Goal: Task Accomplishment & Management: Manage account settings

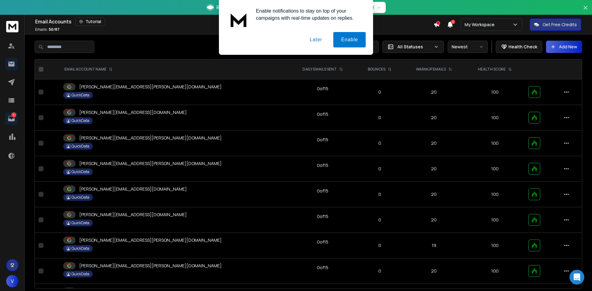
click at [13, 118] on icon at bounding box center [11, 118] width 7 height 7
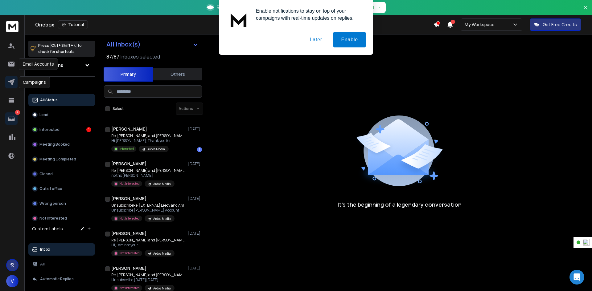
click at [9, 77] on link at bounding box center [11, 82] width 12 height 12
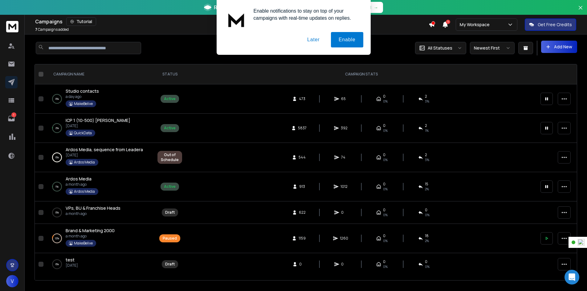
click at [313, 40] on button "Later" at bounding box center [314, 39] width 28 height 15
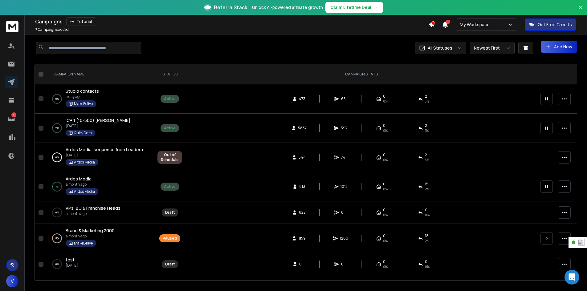
click at [83, 92] on span "Studio contacts" at bounding box center [82, 91] width 33 height 6
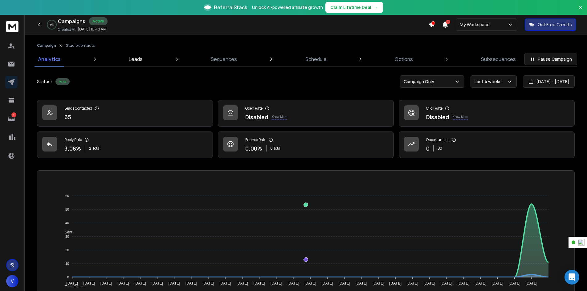
click at [137, 60] on p "Leads" at bounding box center [136, 59] width 14 height 7
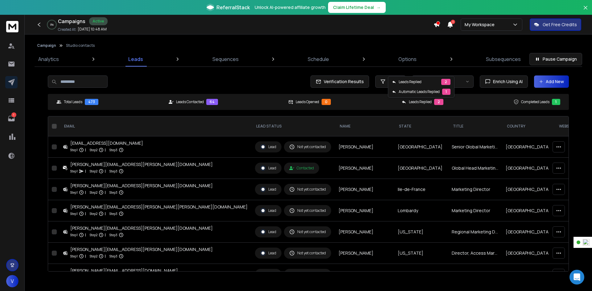
click at [429, 102] on p "Leads Replied" at bounding box center [420, 102] width 23 height 5
click at [397, 82] on span "Filters" at bounding box center [394, 82] width 13 height 6
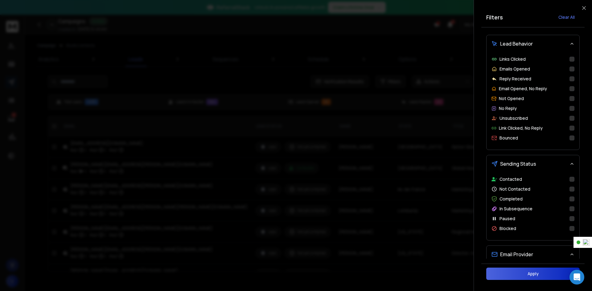
click at [516, 79] on p "Reply Received" at bounding box center [516, 79] width 32 height 6
click at [570, 79] on button "Reply Received" at bounding box center [572, 78] width 5 height 5
click at [408, 55] on div at bounding box center [296, 145] width 592 height 291
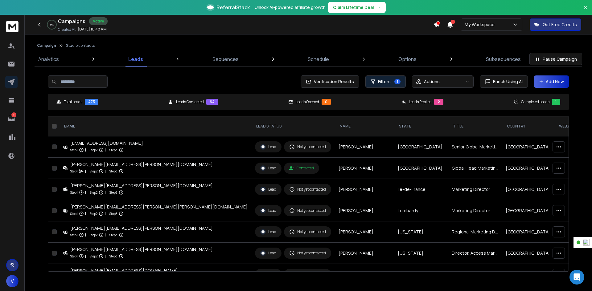
click at [379, 82] on span "Filters" at bounding box center [384, 82] width 13 height 6
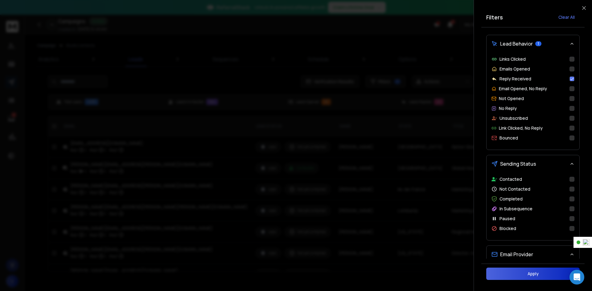
click at [534, 274] on button "Apply" at bounding box center [532, 274] width 93 height 12
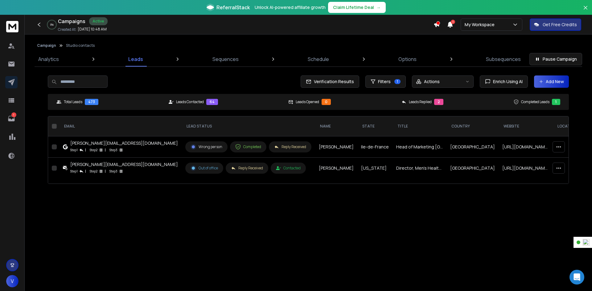
click at [315, 153] on td "[PERSON_NAME]" at bounding box center [336, 147] width 42 height 21
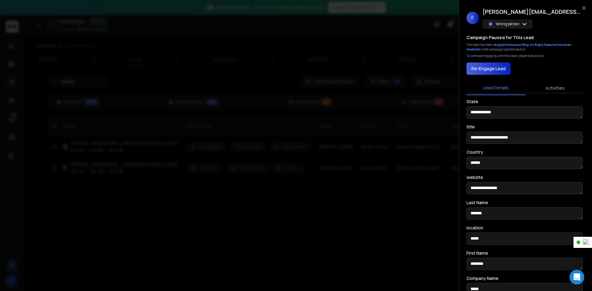
click at [289, 186] on div at bounding box center [296, 145] width 592 height 291
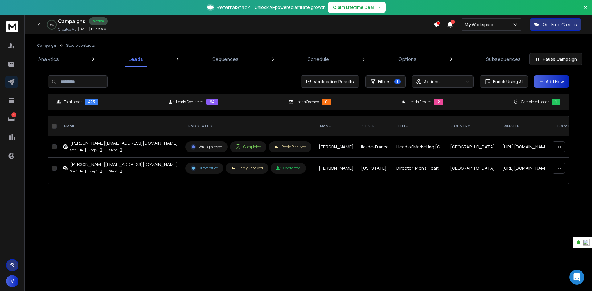
click at [269, 149] on div "Reply Received" at bounding box center [290, 147] width 43 height 11
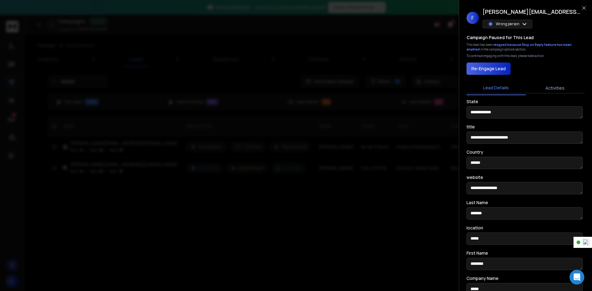
click at [384, 194] on div at bounding box center [296, 145] width 592 height 291
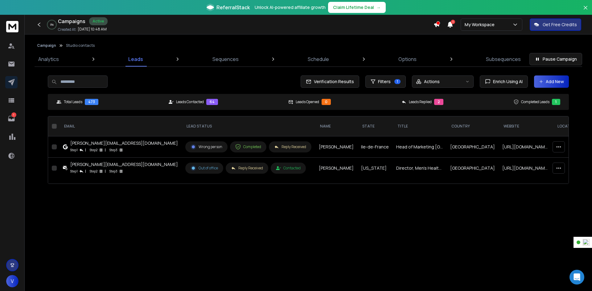
click at [558, 150] on icon "button" at bounding box center [559, 147] width 6 height 6
click at [557, 150] on icon "button" at bounding box center [559, 147] width 6 height 6
click at [106, 147] on div "Step 2 |" at bounding box center [98, 150] width 16 height 6
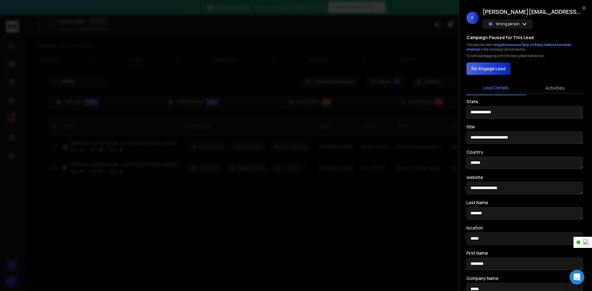
click at [341, 218] on div at bounding box center [296, 145] width 592 height 291
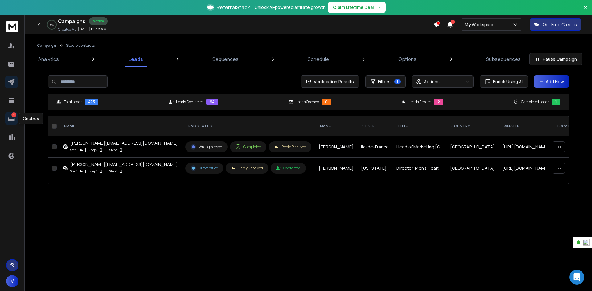
click at [13, 120] on icon at bounding box center [11, 119] width 6 height 6
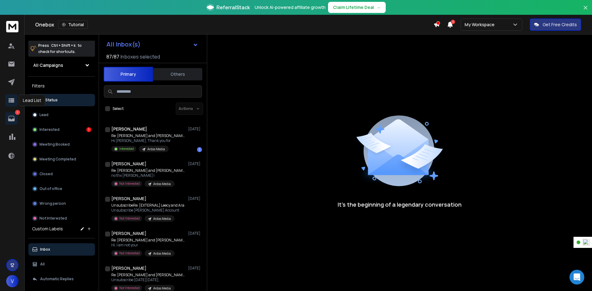
click at [12, 97] on link at bounding box center [11, 100] width 12 height 12
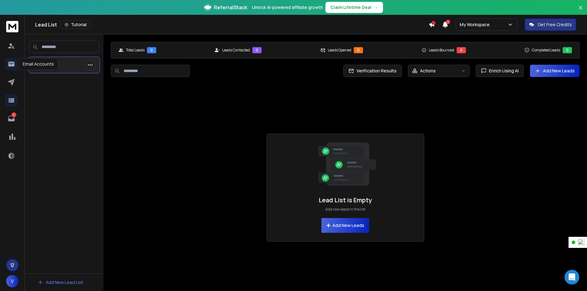
click at [10, 62] on icon at bounding box center [11, 64] width 6 height 5
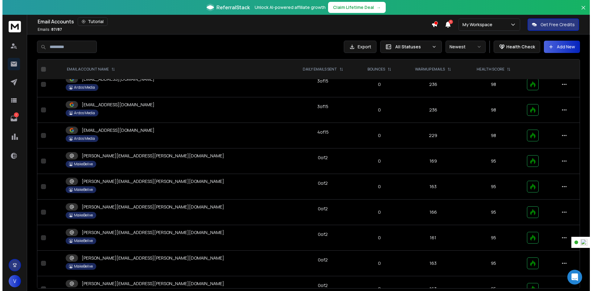
scroll to position [1301, 0]
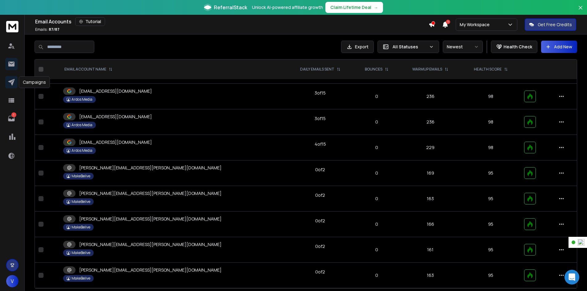
click at [12, 83] on icon at bounding box center [11, 82] width 6 height 6
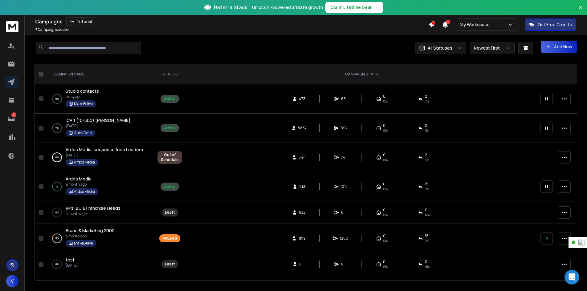
click at [111, 92] on div "0 % Studio contacts a day ago MakeBelive" at bounding box center [100, 99] width 96 height 22
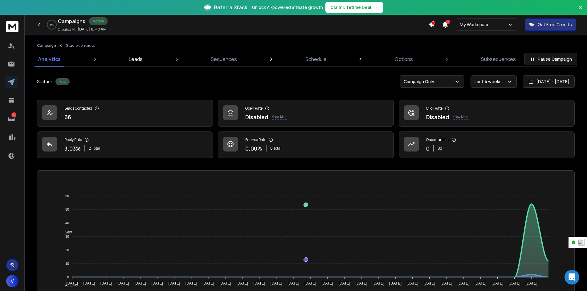
click at [135, 62] on p "Leads" at bounding box center [136, 59] width 14 height 7
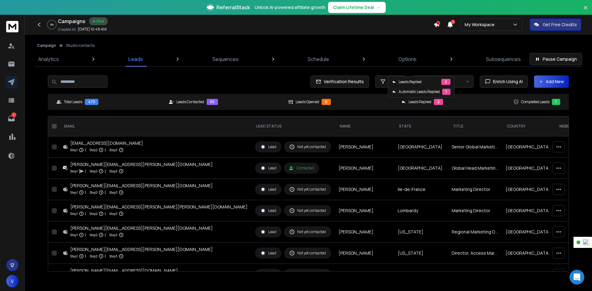
click at [416, 100] on p "Leads Replied" at bounding box center [420, 102] width 23 height 5
click at [395, 81] on span "Filters" at bounding box center [394, 82] width 13 height 6
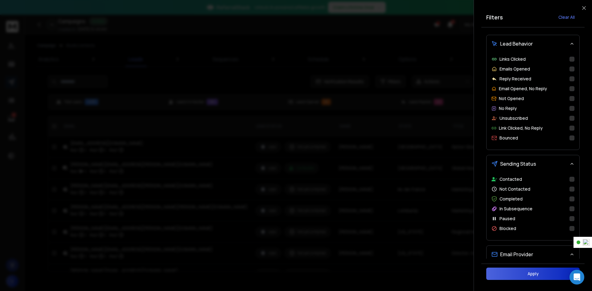
click at [512, 79] on p "Reply Received" at bounding box center [516, 79] width 32 height 6
click at [570, 79] on button "Reply Received" at bounding box center [572, 78] width 5 height 5
click at [542, 273] on button "Apply" at bounding box center [532, 274] width 93 height 12
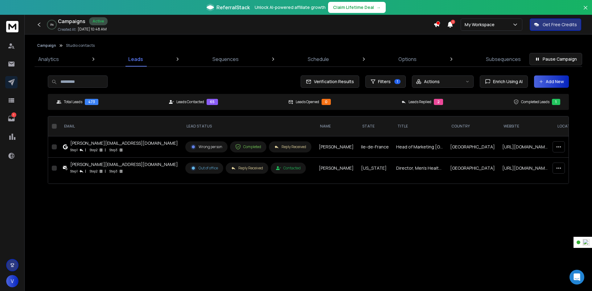
click at [393, 153] on td "Head of Marketing [GEOGRAPHIC_DATA]" at bounding box center [420, 147] width 54 height 21
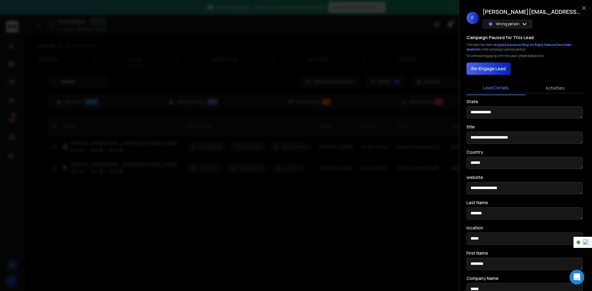
click at [540, 85] on button "Activities" at bounding box center [555, 88] width 59 height 14
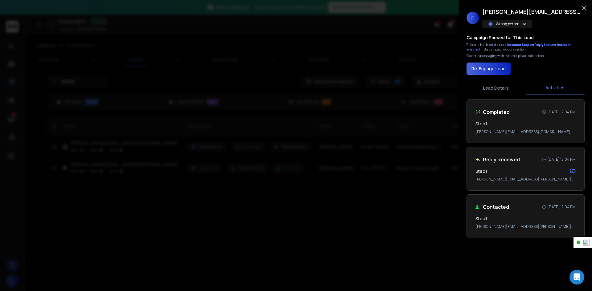
click at [508, 174] on div "Step 1" at bounding box center [525, 171] width 100 height 6
click at [574, 171] on icon at bounding box center [573, 171] width 6 height 6
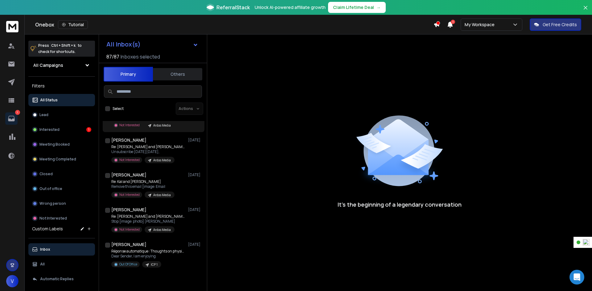
scroll to position [129, 0]
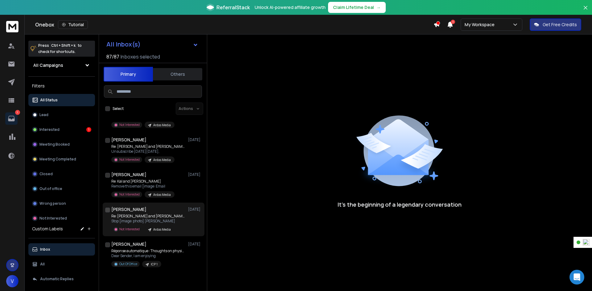
click at [156, 212] on div "Ken Collis 12 Sep" at bounding box center [156, 210] width 91 height 6
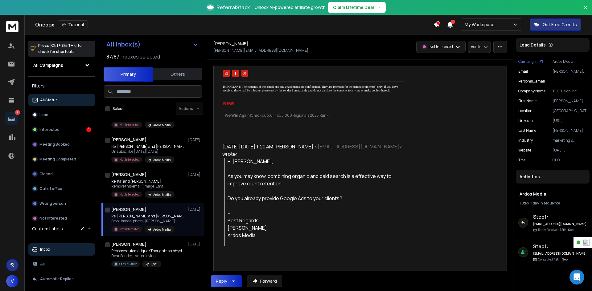
scroll to position [185, 0]
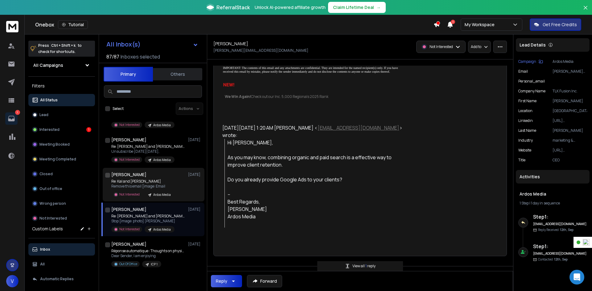
click at [142, 184] on p "Remove this email [image: Email" at bounding box center [142, 186] width 63 height 5
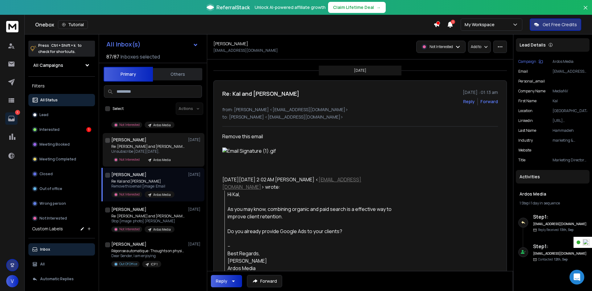
click at [133, 150] on p "Unsubscribe [DATE][DATE]," at bounding box center [148, 151] width 74 height 5
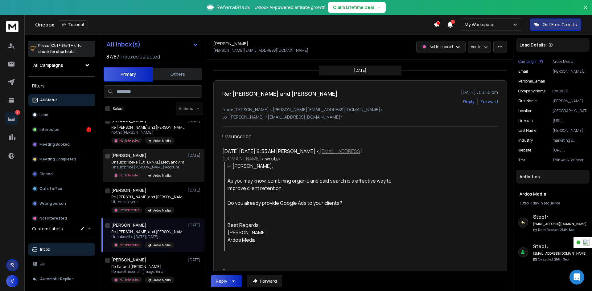
scroll to position [0, 0]
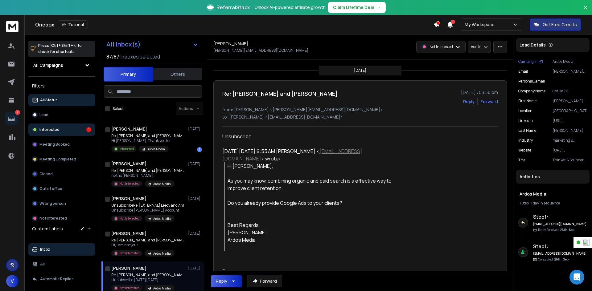
click at [53, 129] on p "Interested" at bounding box center [49, 129] width 20 height 5
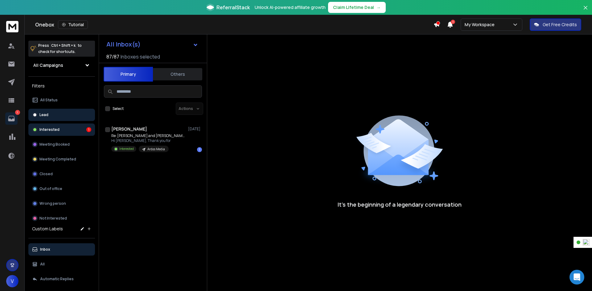
click at [47, 116] on p "Lead" at bounding box center [43, 115] width 9 height 5
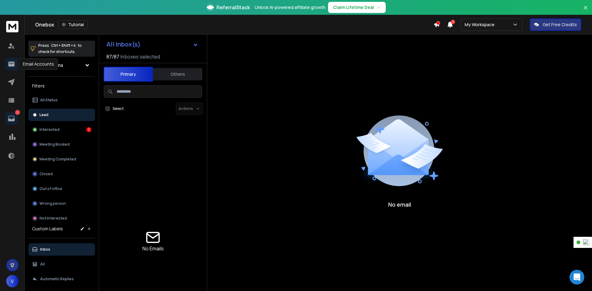
click at [14, 63] on icon at bounding box center [11, 64] width 6 height 5
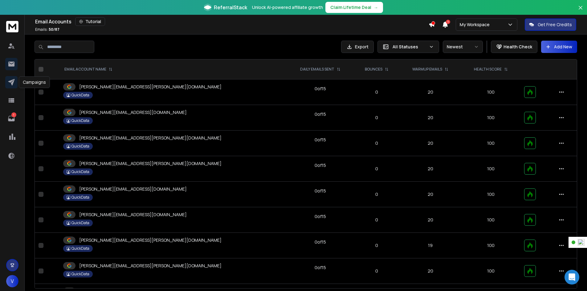
click at [11, 83] on icon at bounding box center [11, 82] width 6 height 6
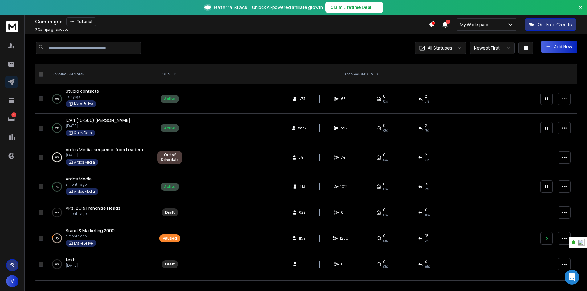
click at [88, 90] on span "Studio contacts" at bounding box center [82, 91] width 33 height 6
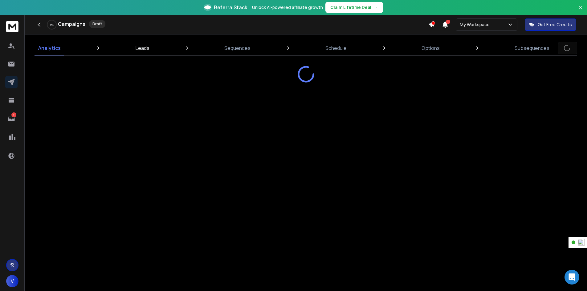
click at [143, 51] on p "Leads" at bounding box center [143, 47] width 14 height 7
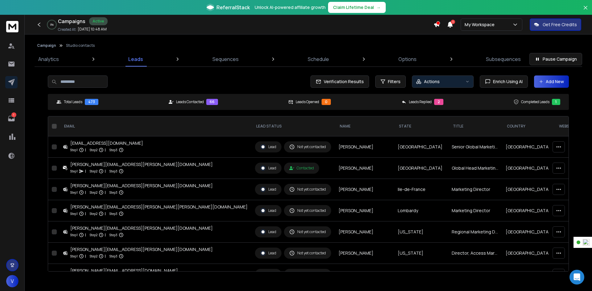
click at [463, 83] on button "Actions" at bounding box center [443, 82] width 62 height 12
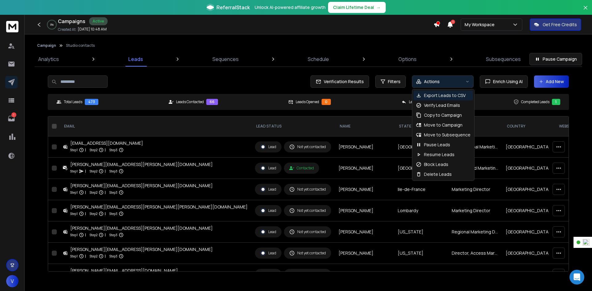
click at [463, 83] on button "Actions" at bounding box center [443, 82] width 62 height 12
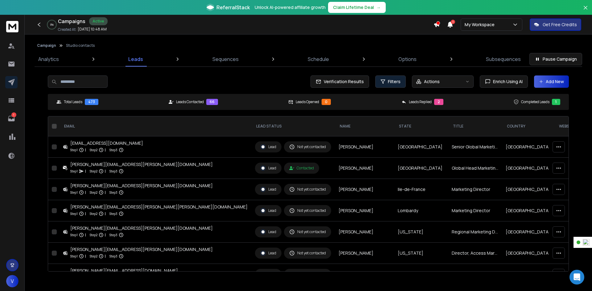
click at [393, 85] on button "Filters" at bounding box center [390, 82] width 31 height 12
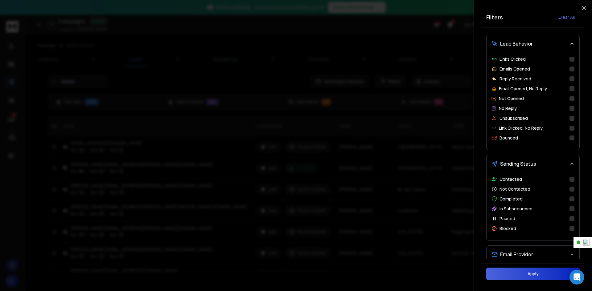
click at [510, 79] on p "Reply Received" at bounding box center [516, 79] width 32 height 6
click at [570, 79] on button "Reply Received" at bounding box center [572, 78] width 5 height 5
click at [525, 277] on button "Apply" at bounding box center [532, 274] width 93 height 12
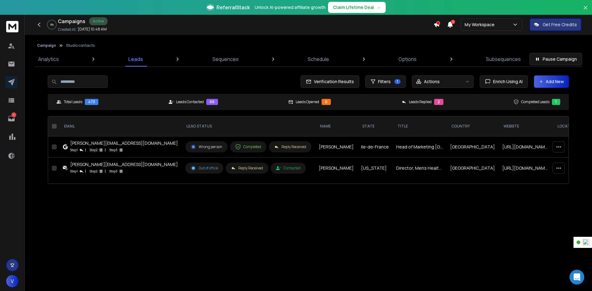
click at [104, 142] on div "[PERSON_NAME][EMAIL_ADDRESS][DOMAIN_NAME]" at bounding box center [124, 143] width 108 height 6
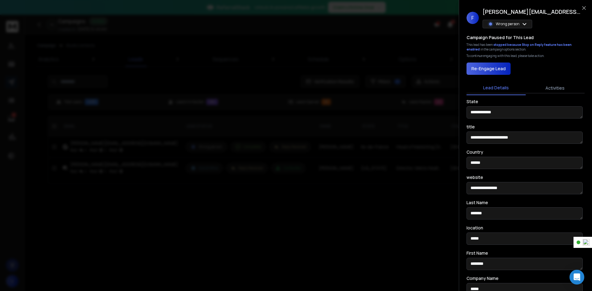
click at [547, 83] on button "Activities" at bounding box center [555, 88] width 59 height 14
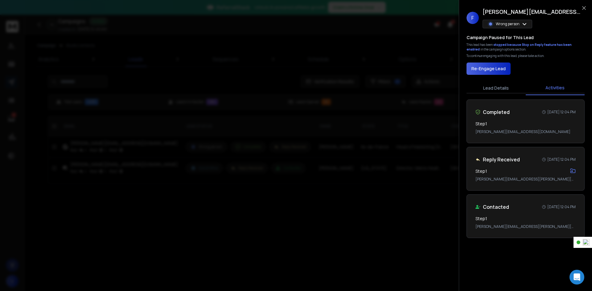
click at [574, 172] on icon at bounding box center [573, 171] width 6 height 6
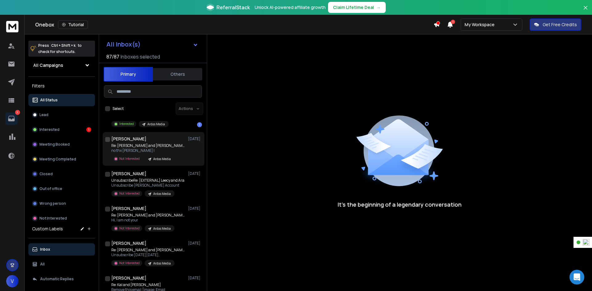
scroll to position [129, 0]
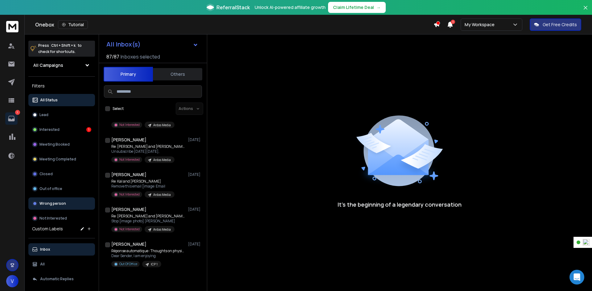
click at [53, 204] on p "Wrong person" at bounding box center [52, 203] width 27 height 5
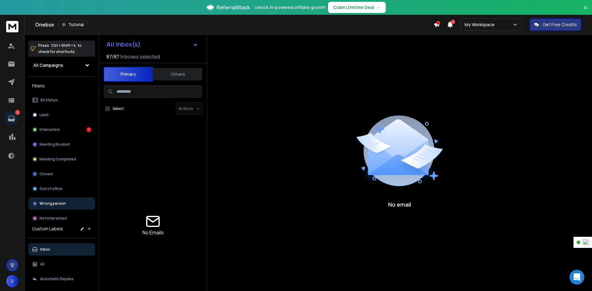
scroll to position [0, 0]
